Goal: Task Accomplishment & Management: Manage account settings

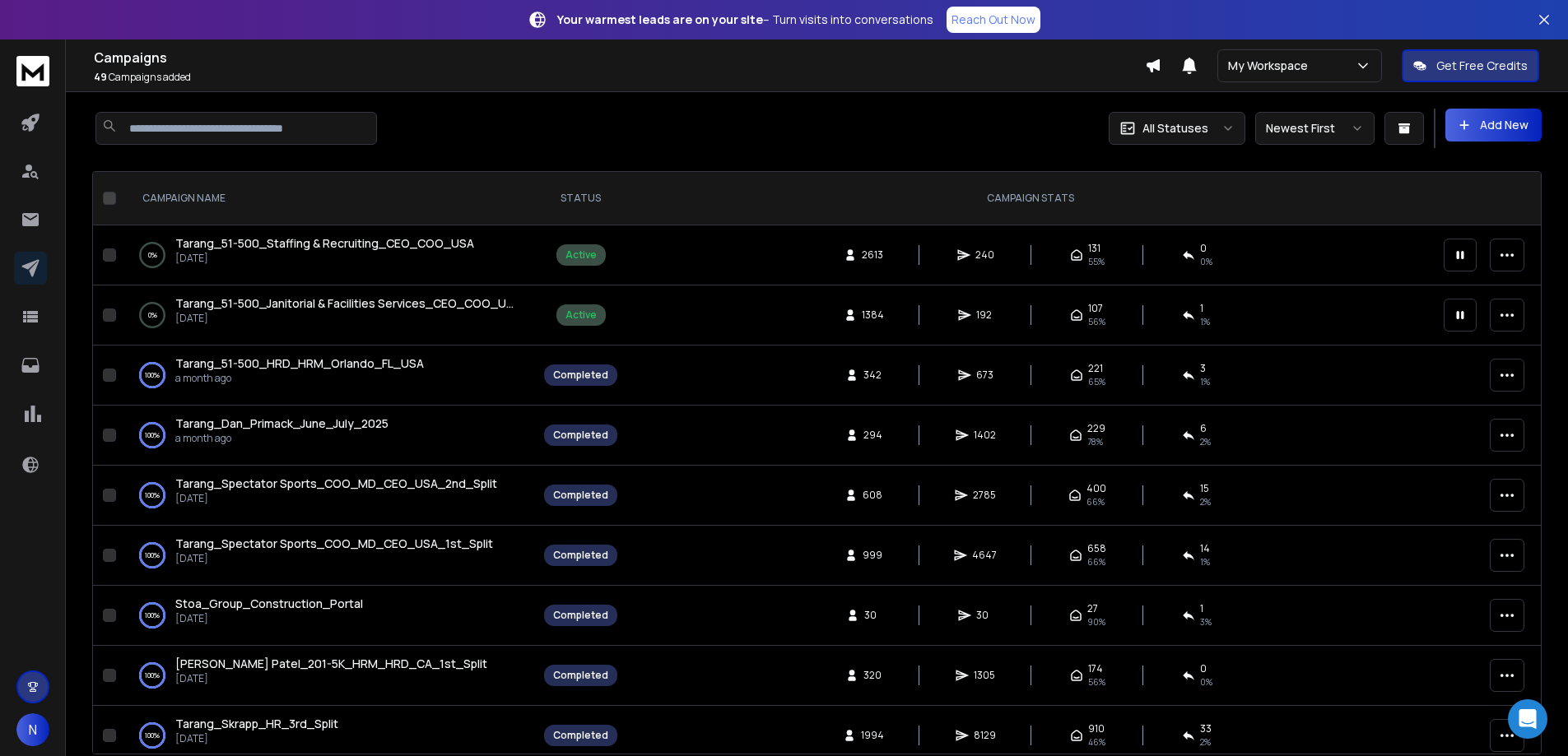
click at [1546, 19] on icon at bounding box center [1544, 19] width 15 height 15
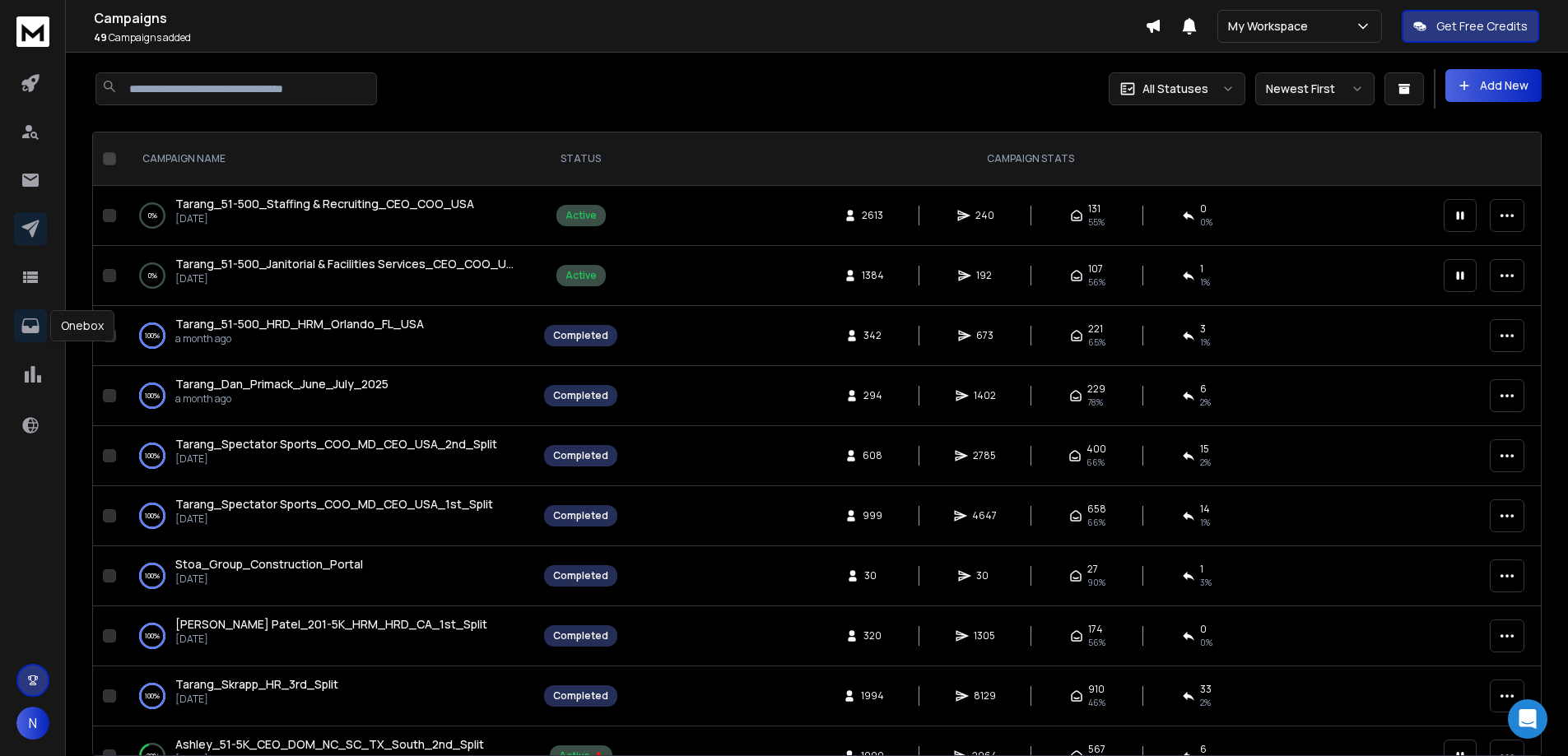
click at [16, 321] on link at bounding box center [30, 326] width 33 height 33
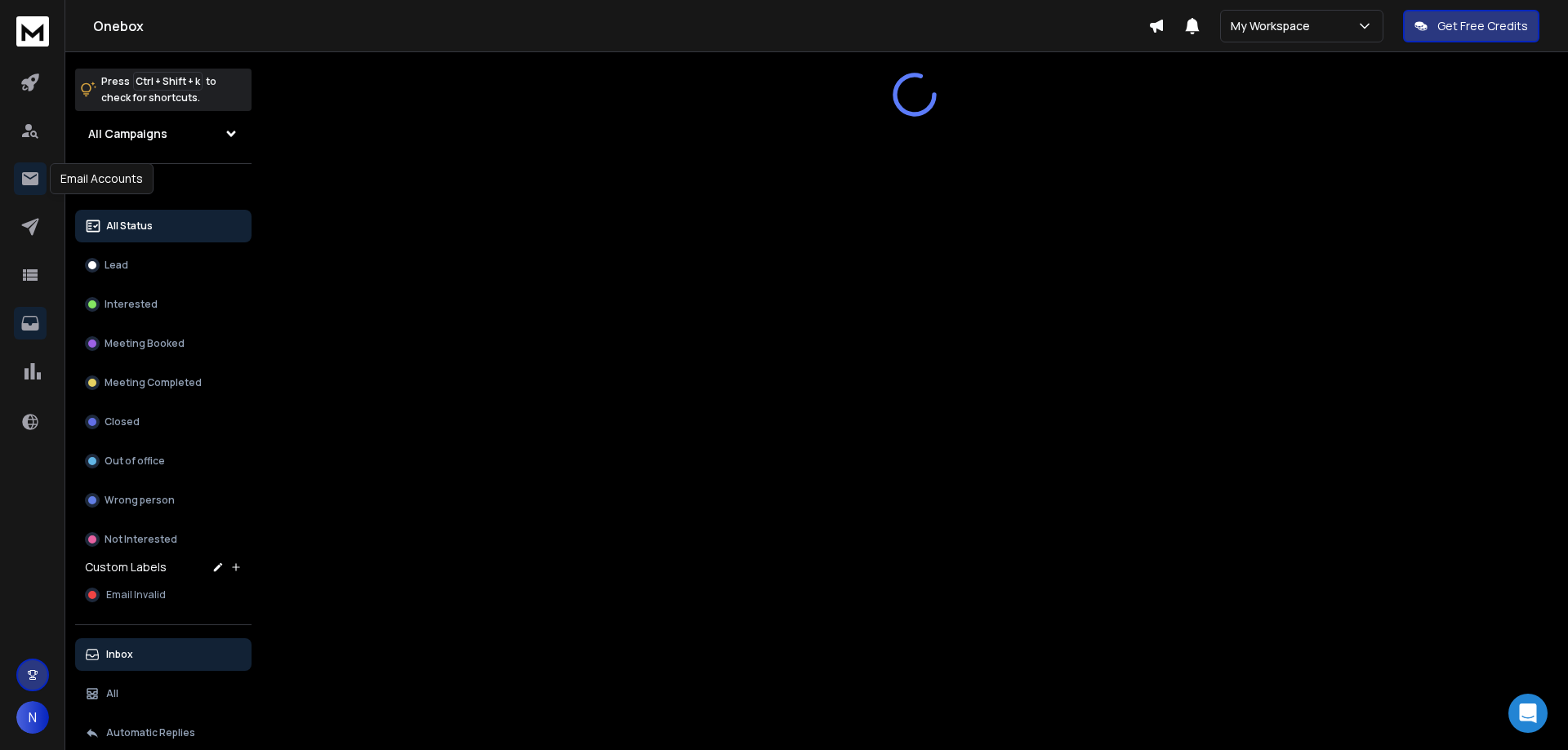
click at [29, 182] on icon at bounding box center [30, 178] width 16 height 13
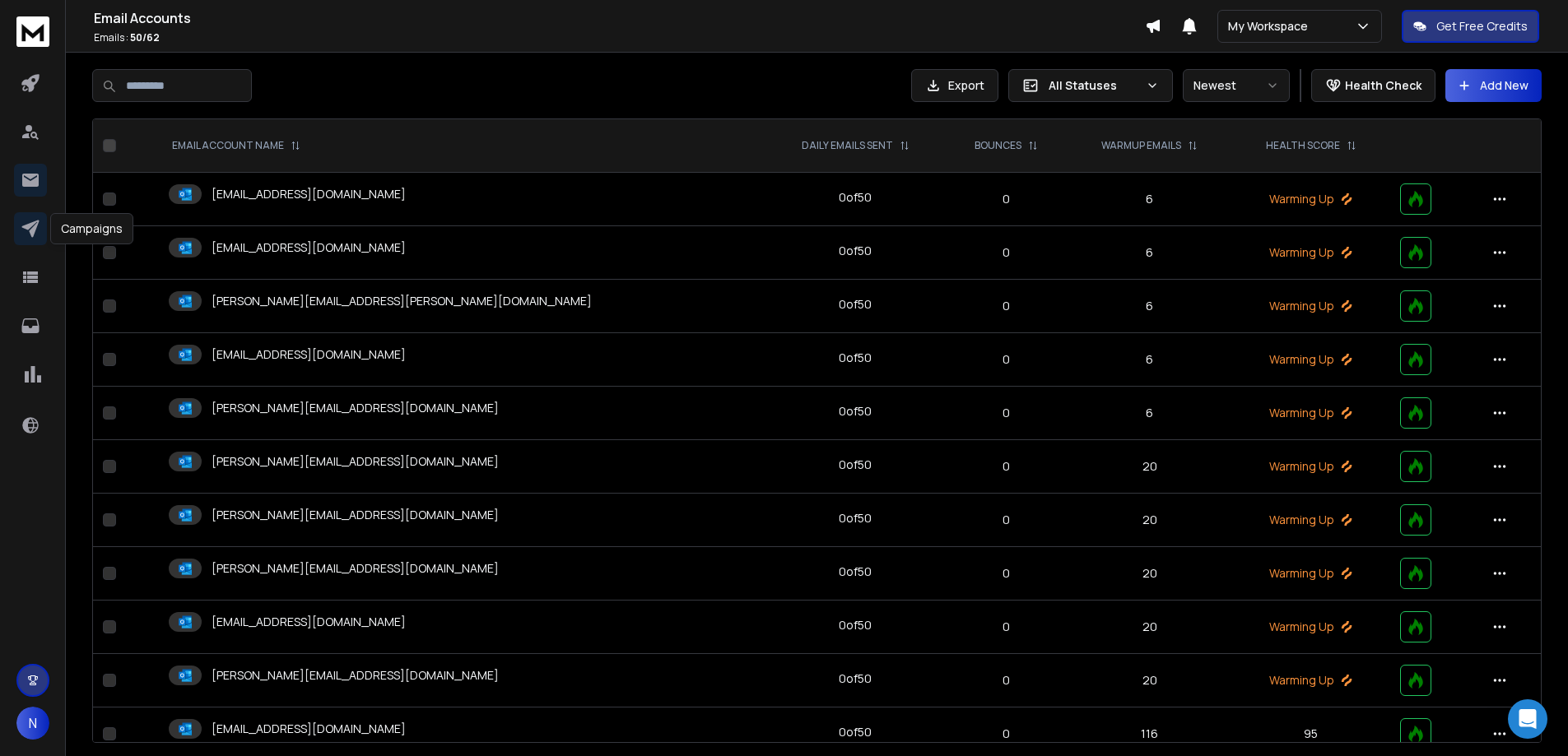
click at [29, 231] on icon at bounding box center [30, 228] width 20 height 20
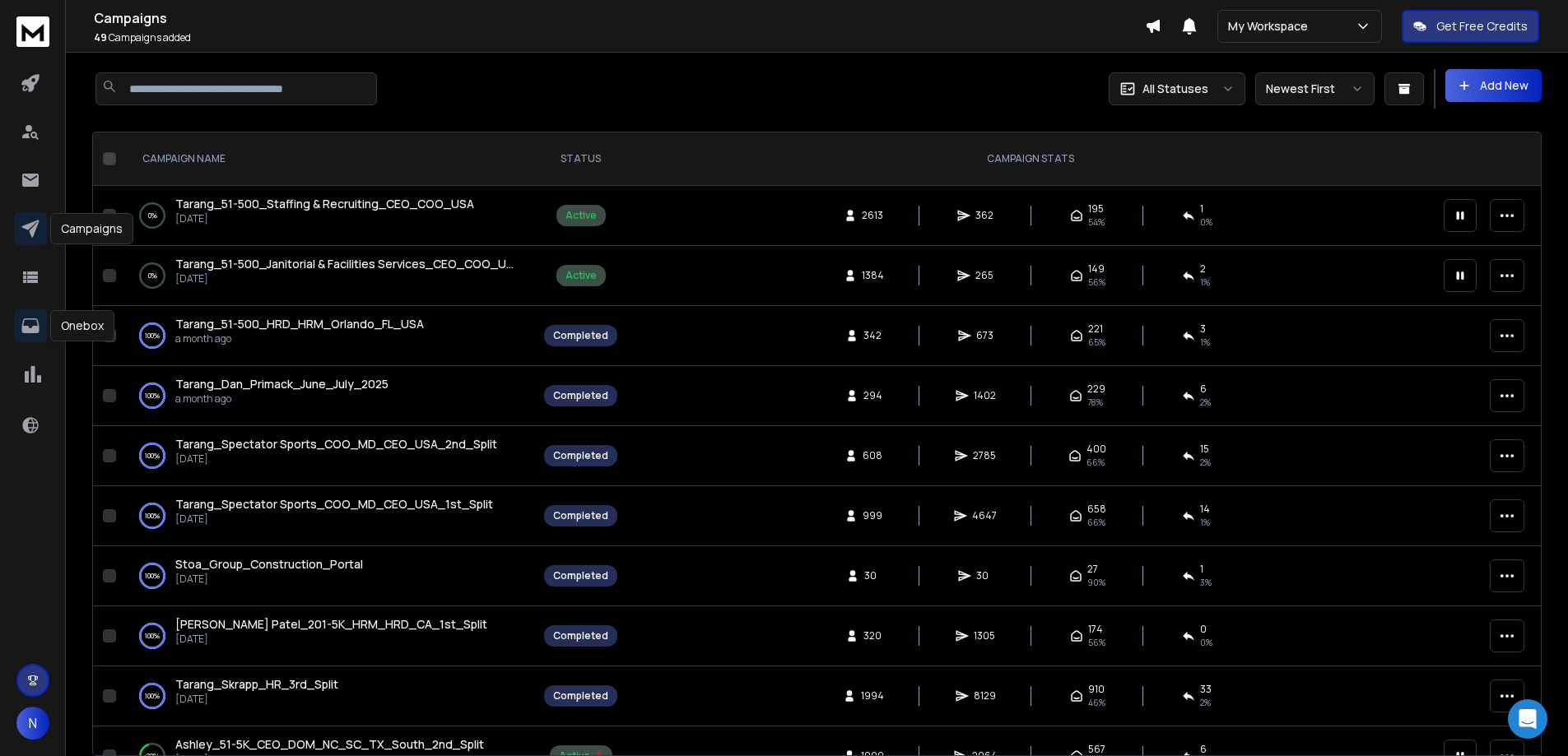
click at [33, 323] on icon at bounding box center [30, 325] width 20 height 20
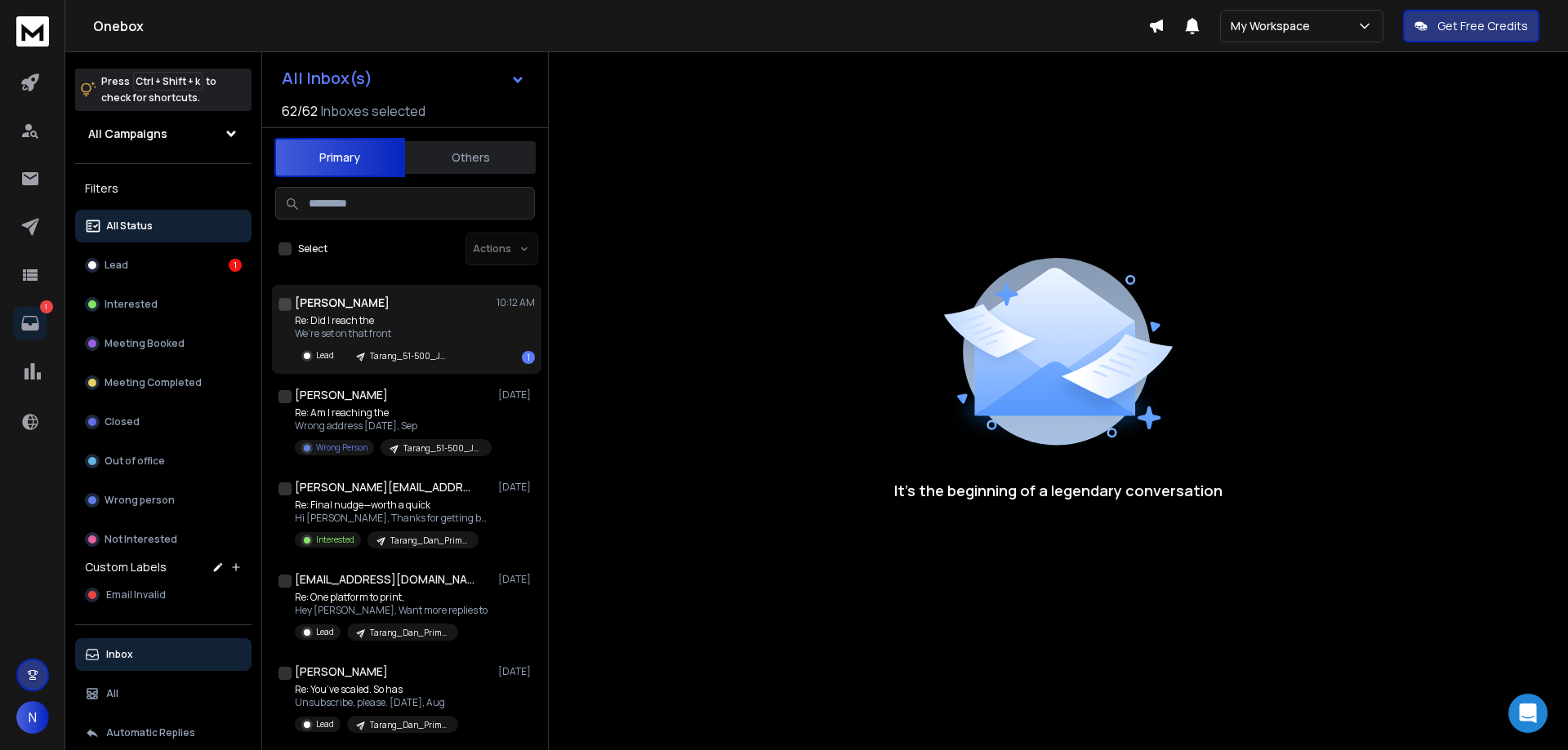
click at [408, 314] on p "Re: Did I reach the" at bounding box center [377, 320] width 164 height 13
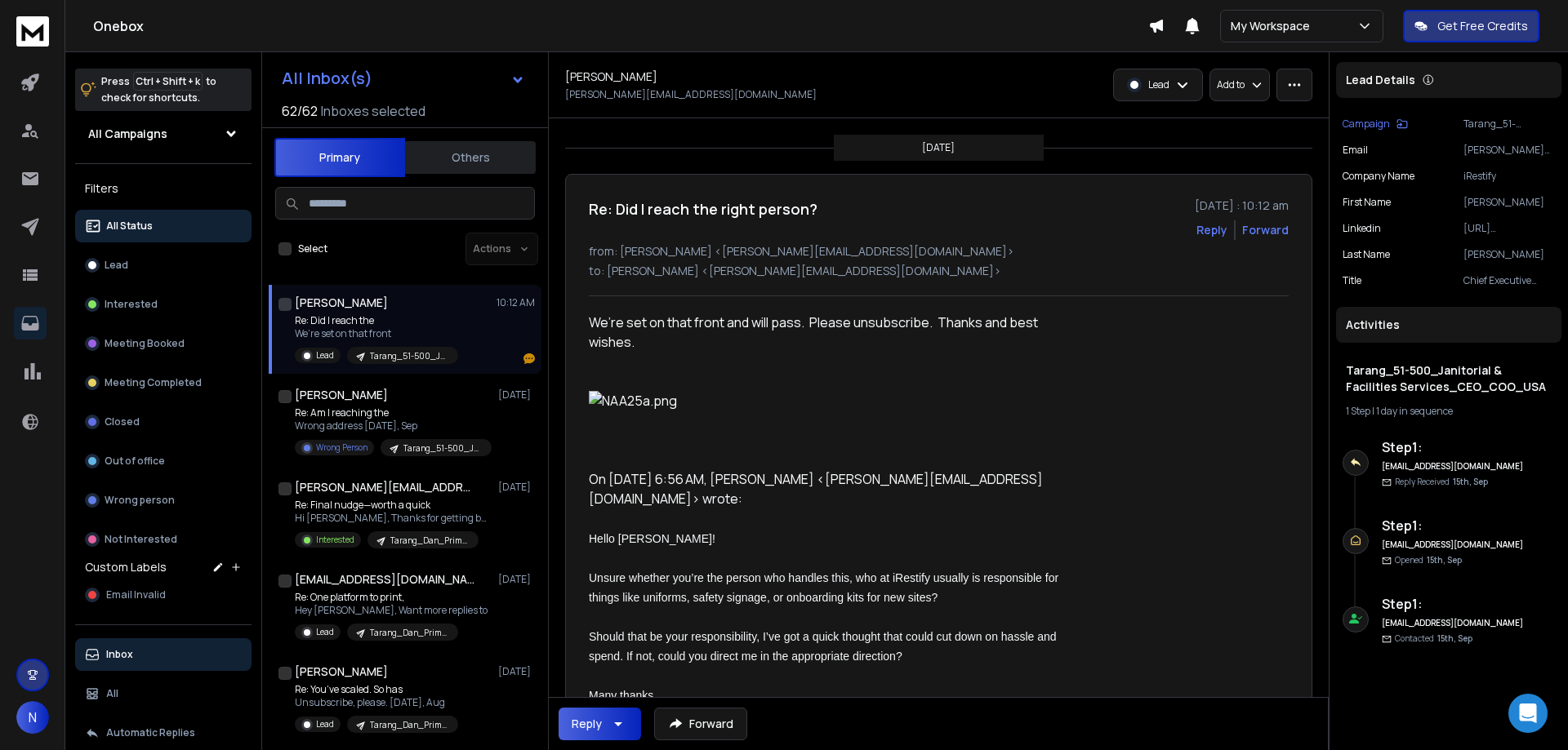
click at [1173, 89] on div "Lead" at bounding box center [1158, 85] width 89 height 31
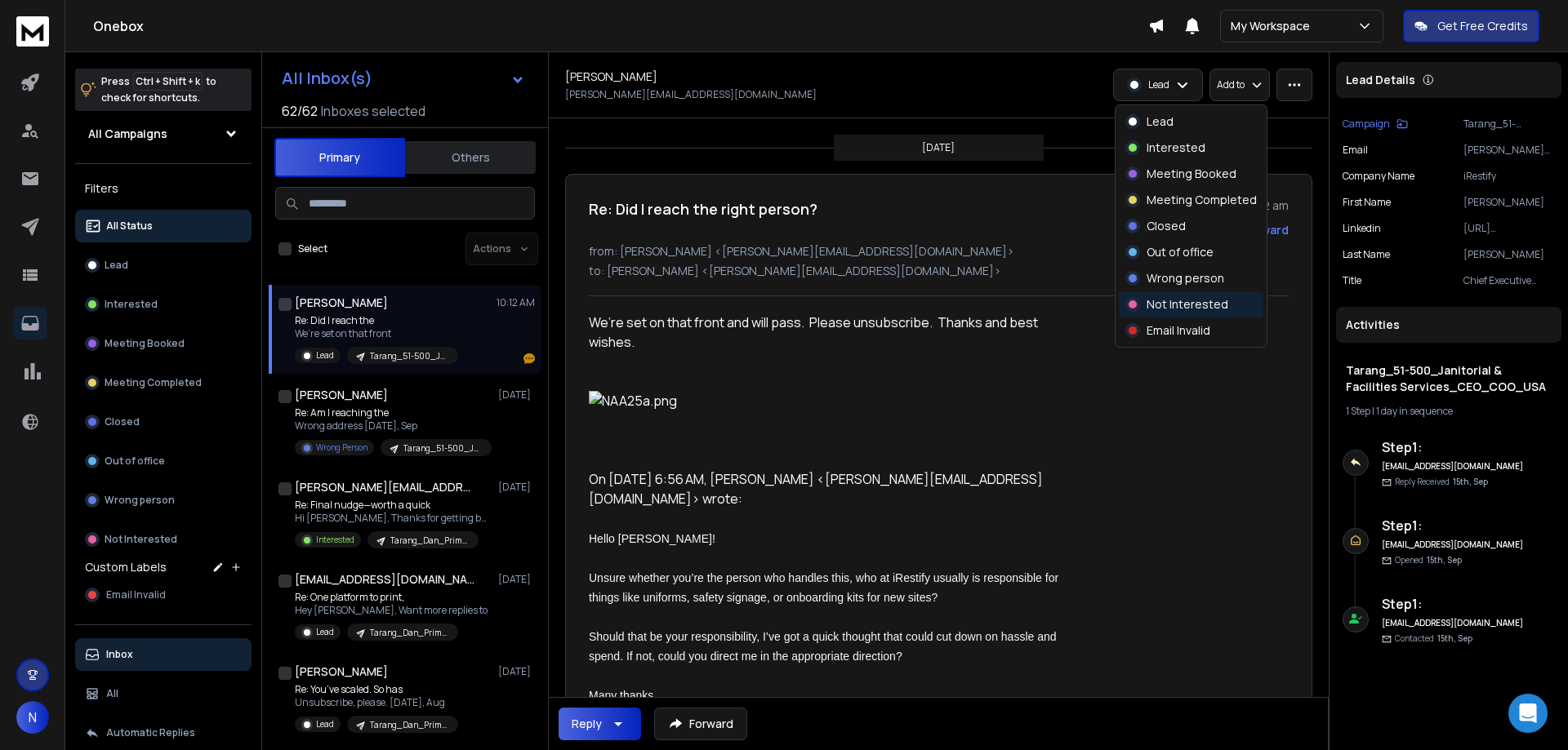
click at [1193, 300] on p "Not Interested" at bounding box center [1188, 304] width 82 height 16
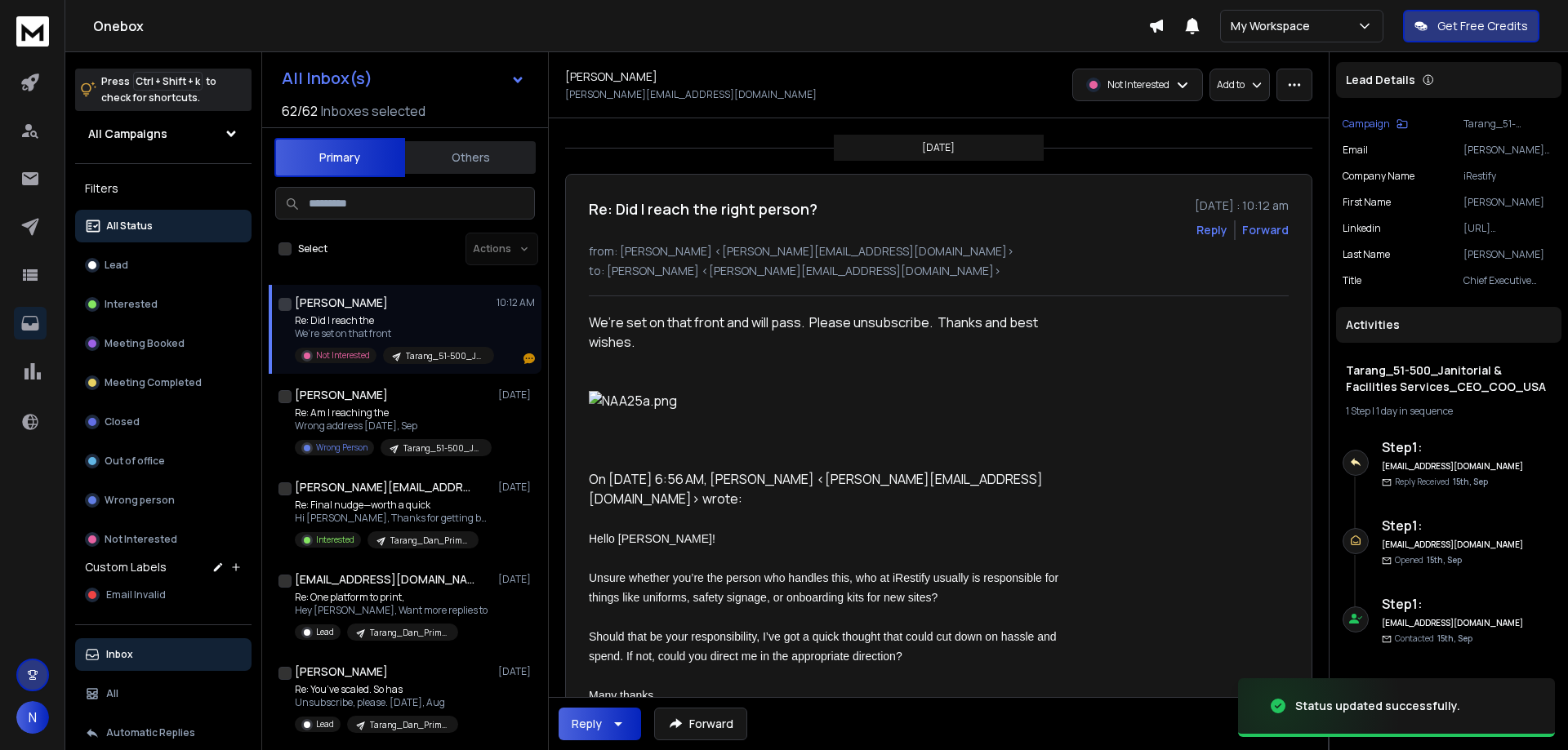
click at [1302, 82] on icon "button" at bounding box center [1294, 84] width 15 height 15
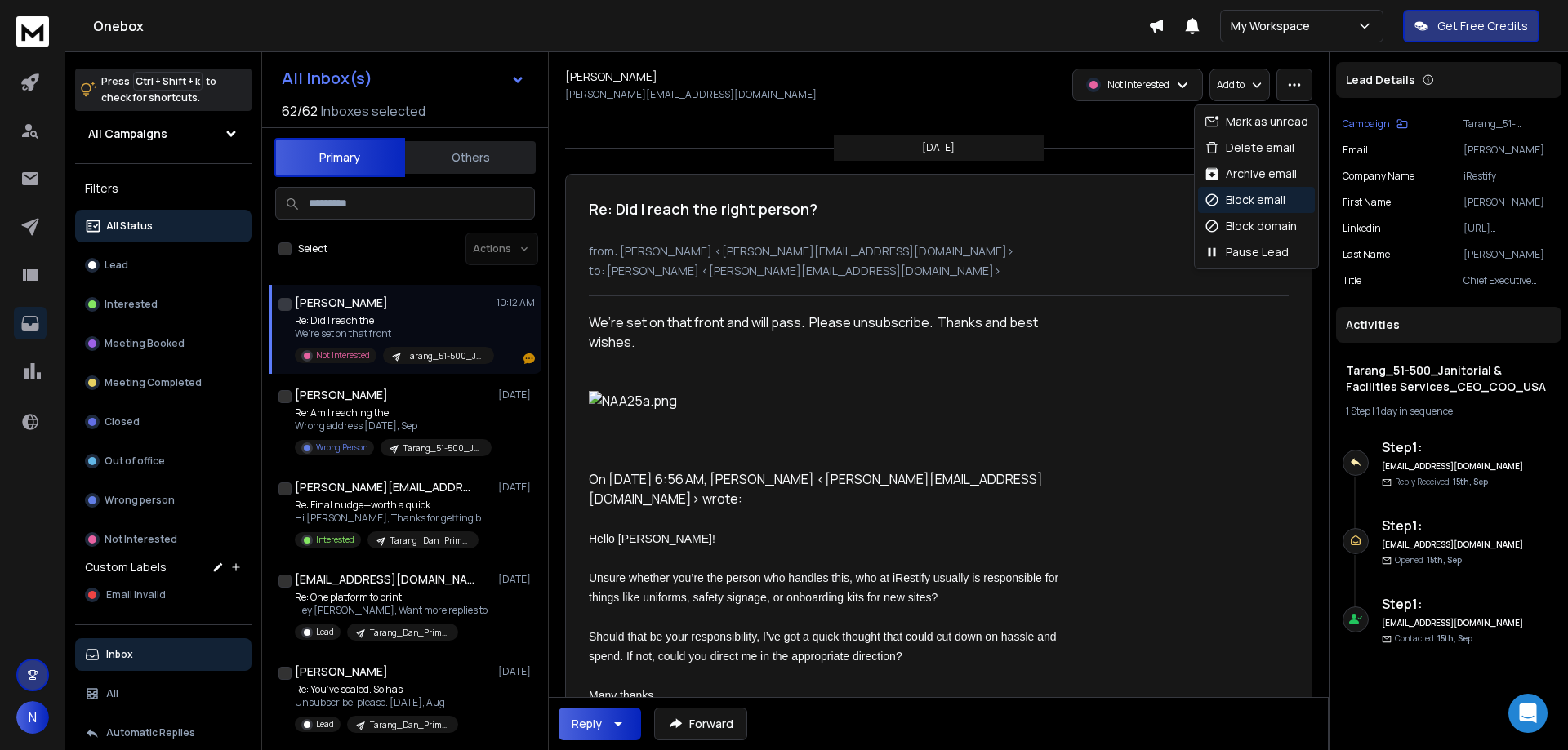
click at [1263, 200] on div "Block email" at bounding box center [1245, 200] width 81 height 16
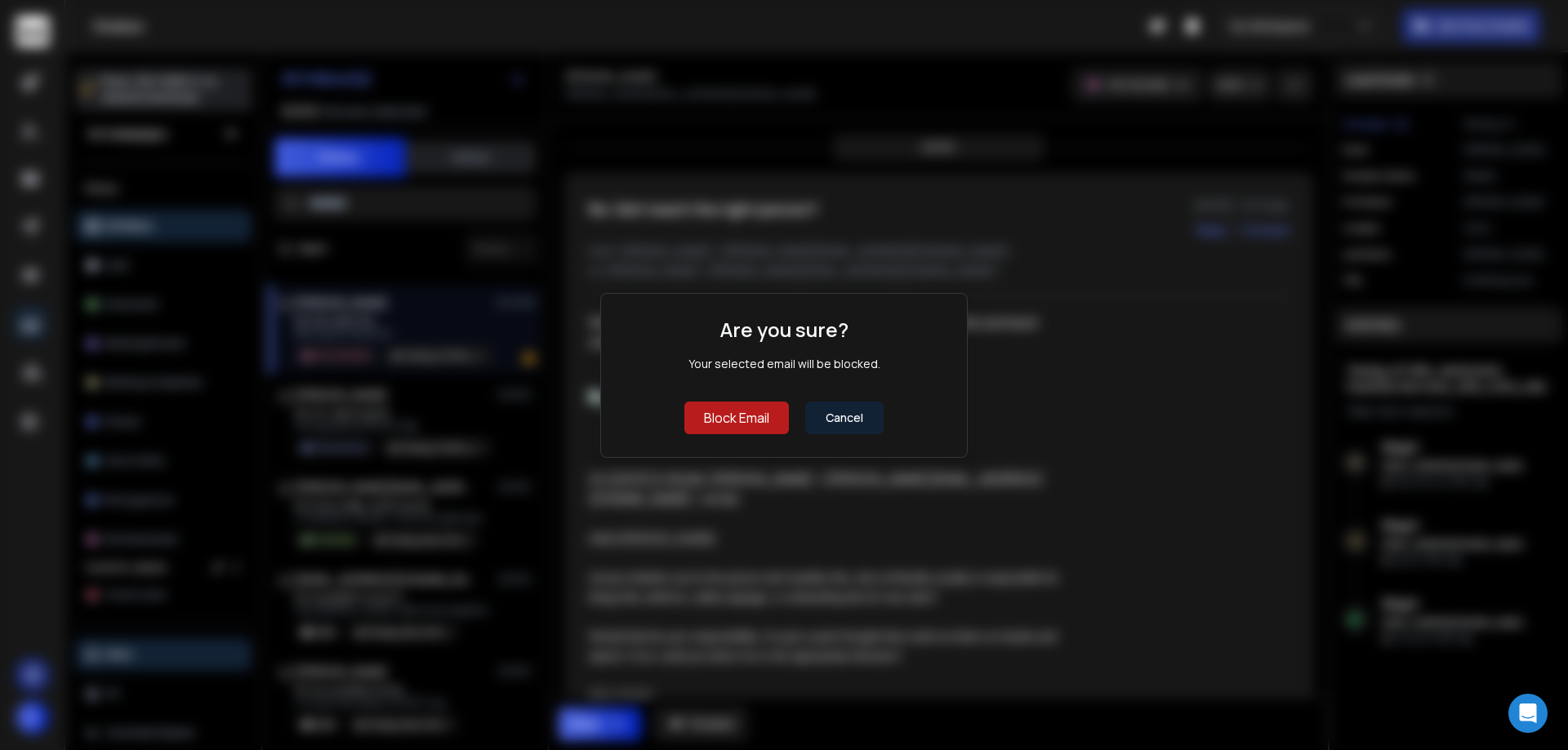
click at [697, 433] on button "Block Email" at bounding box center [736, 418] width 104 height 33
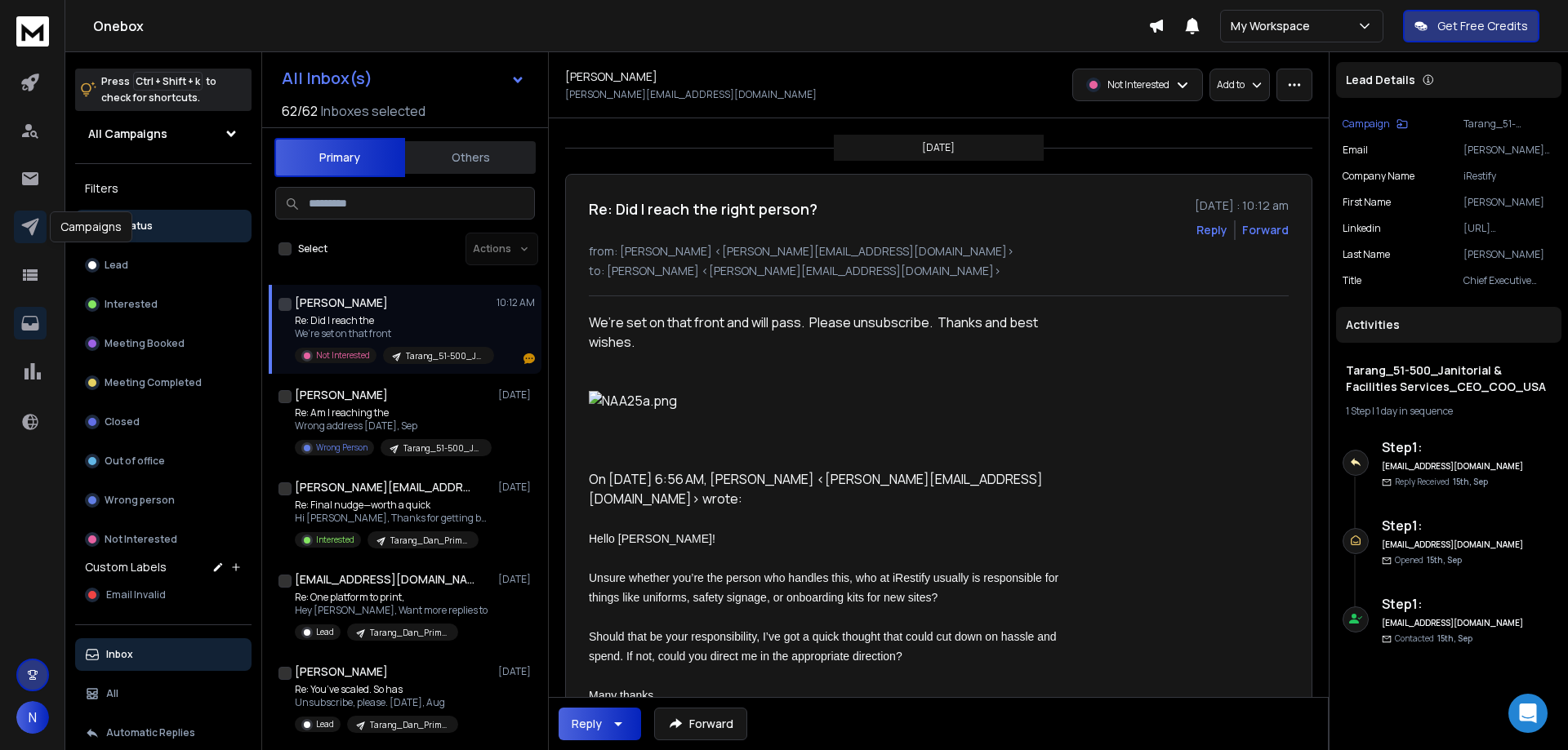
click at [28, 232] on icon at bounding box center [30, 226] width 20 height 20
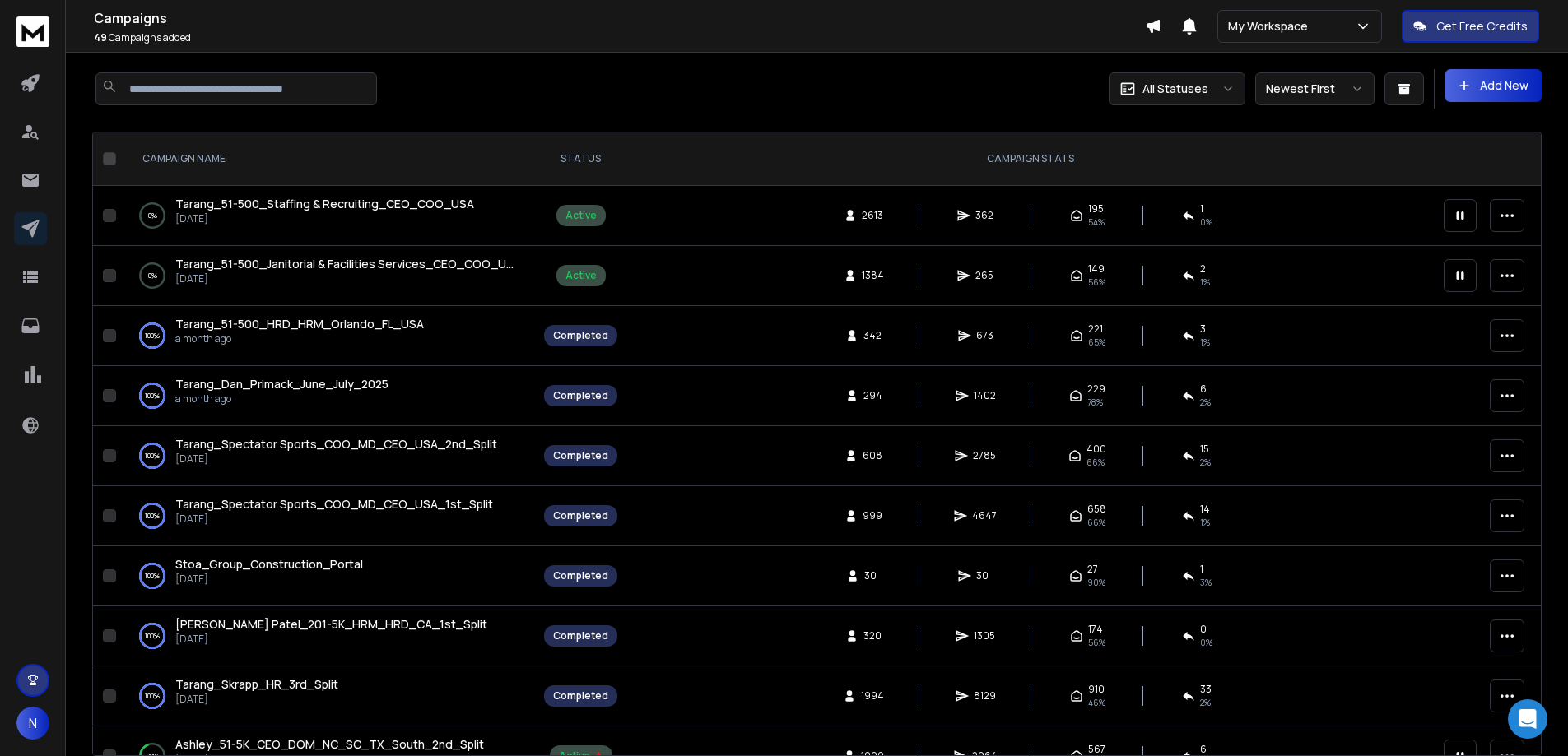
click at [703, 92] on div at bounding box center [454, 89] width 725 height 40
